Goal: Task Accomplishment & Management: Use online tool/utility

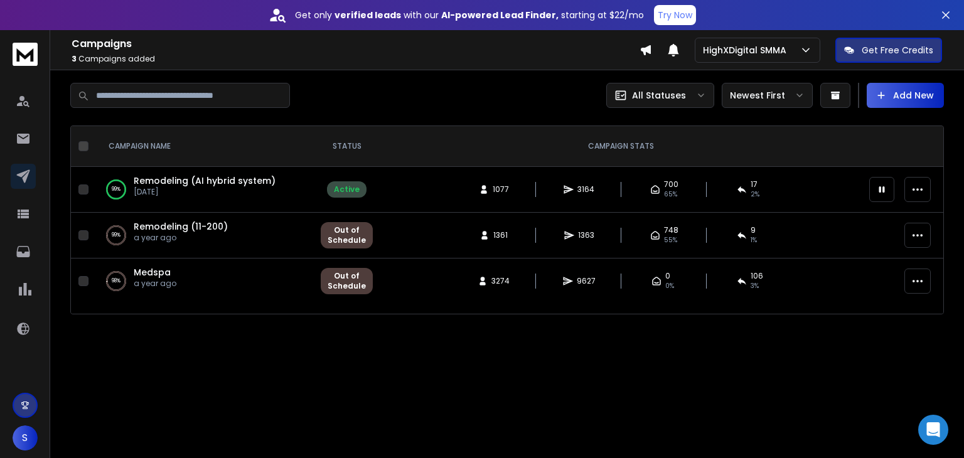
click at [188, 95] on input at bounding box center [180, 95] width 220 height 25
click at [321, 91] on div at bounding box center [288, 95] width 437 height 25
click at [244, 97] on input at bounding box center [180, 95] width 220 height 25
click at [304, 92] on div at bounding box center [288, 95] width 437 height 25
click at [238, 94] on input at bounding box center [180, 95] width 220 height 25
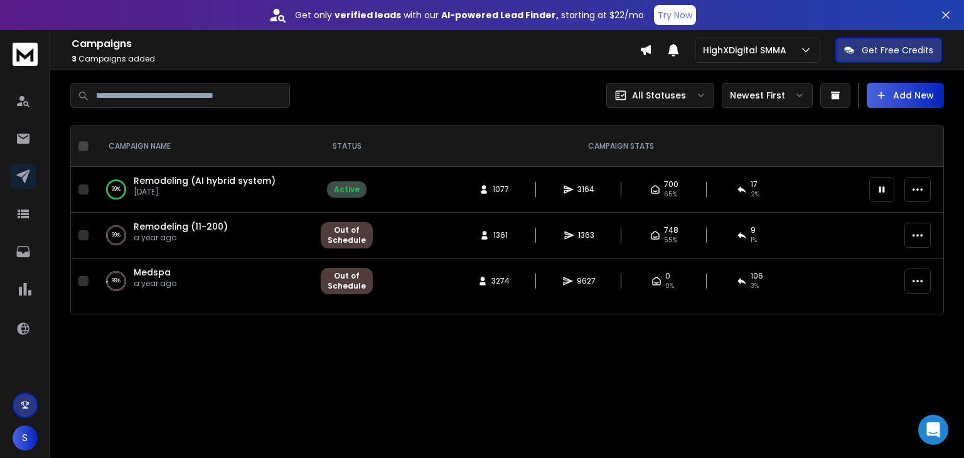
click at [321, 93] on div at bounding box center [288, 95] width 437 height 25
